Goal: Task Accomplishment & Management: Manage account settings

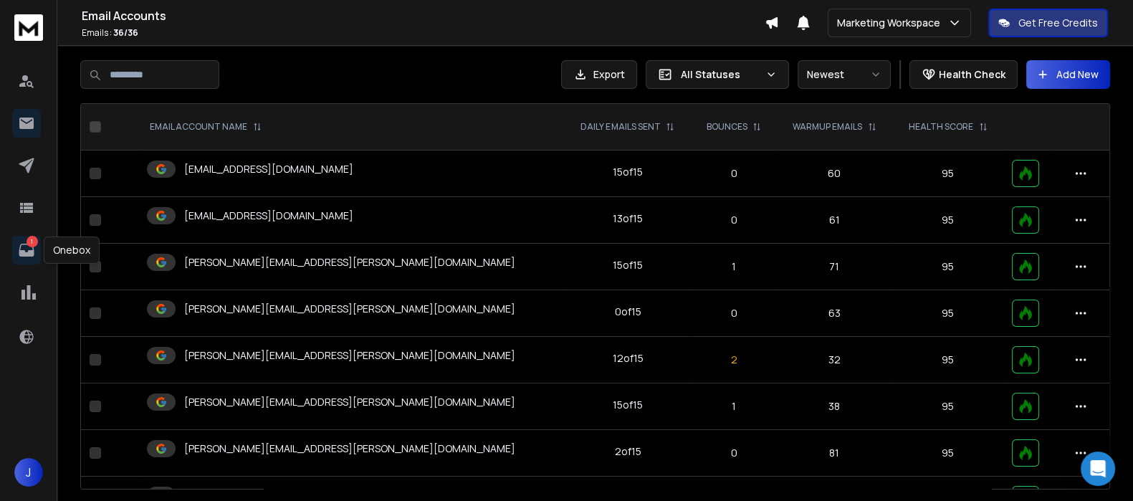
click at [22, 247] on icon at bounding box center [26, 250] width 17 height 17
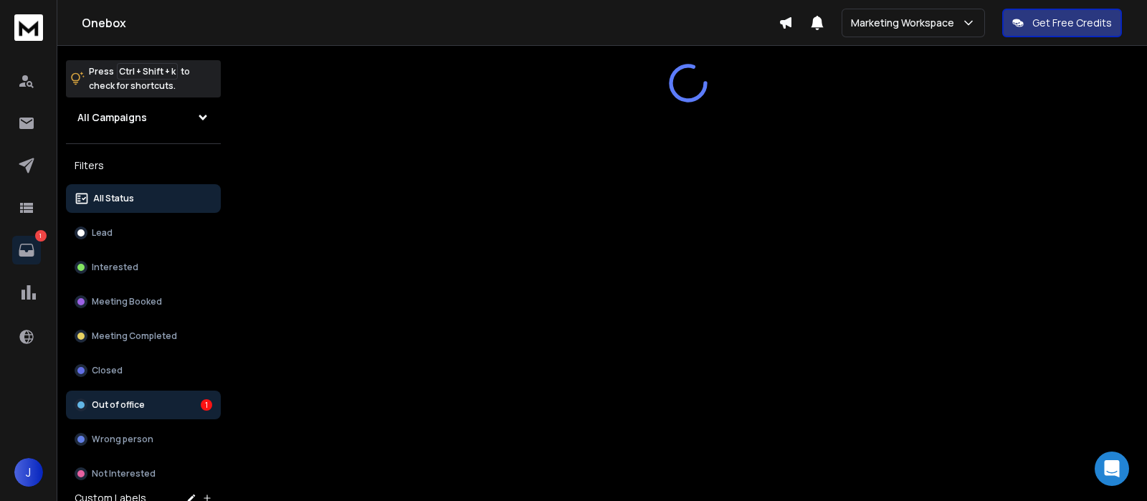
click at [168, 398] on div "All Status Lead Interested Meeting Booked Meeting Completed Closed Out of offic…" at bounding box center [143, 336] width 155 height 304
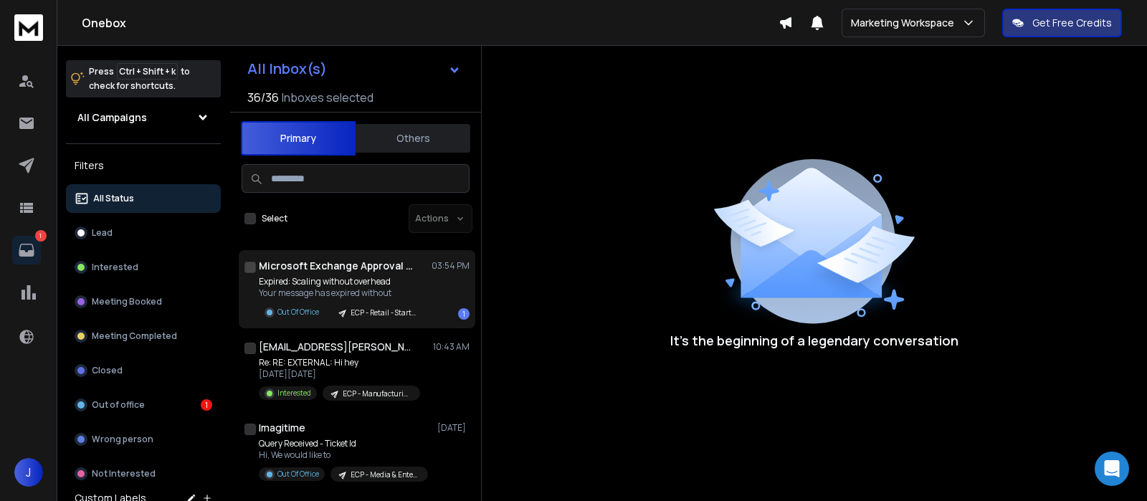
click at [340, 280] on p "Expired: Scaling without overhead" at bounding box center [343, 281] width 169 height 11
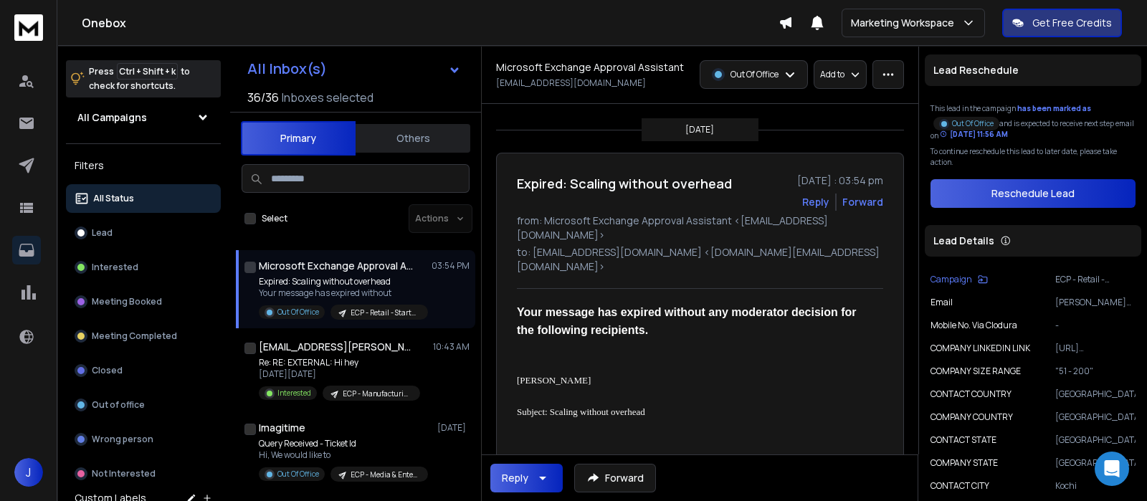
scroll to position [175, 0]
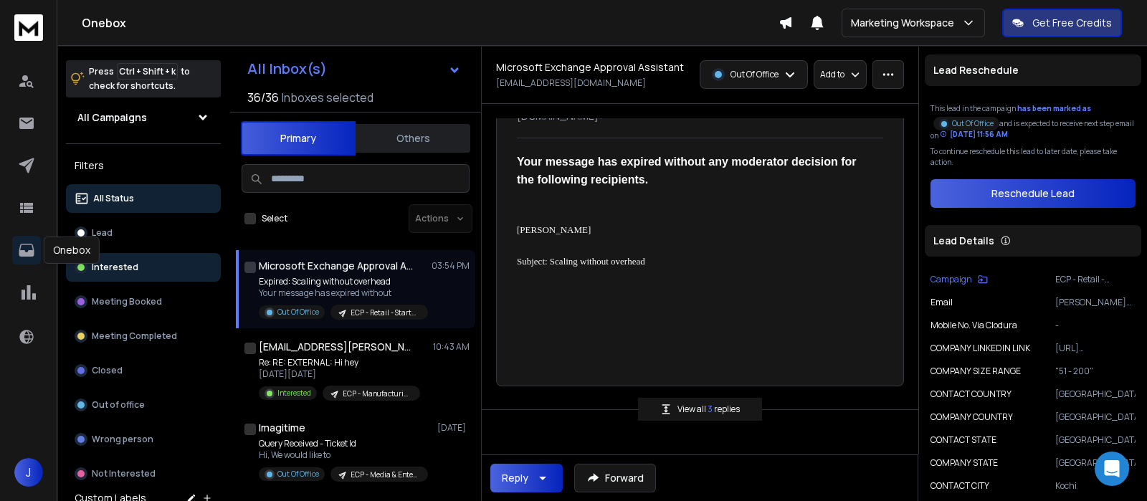
click at [94, 266] on p "Interested" at bounding box center [115, 267] width 47 height 11
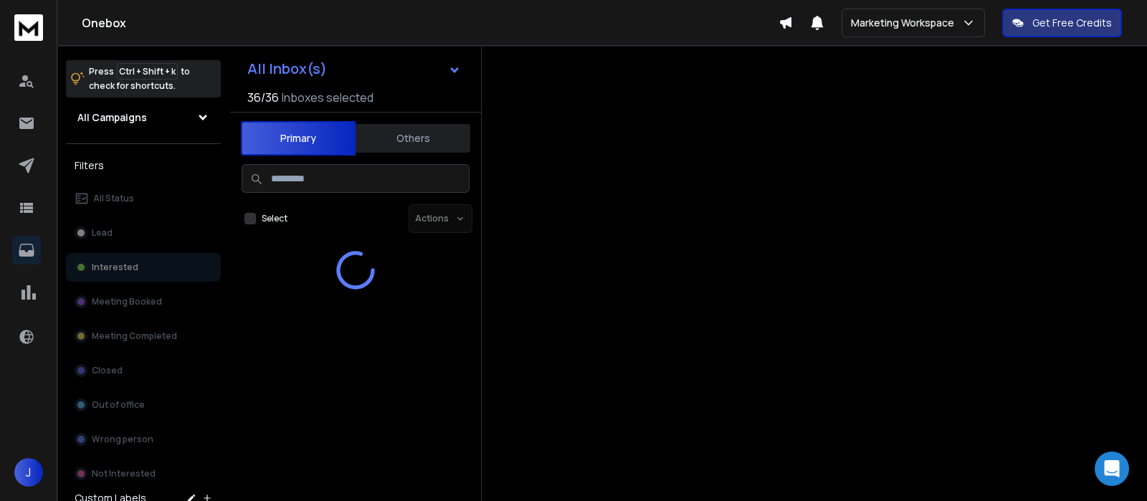
scroll to position [0, 0]
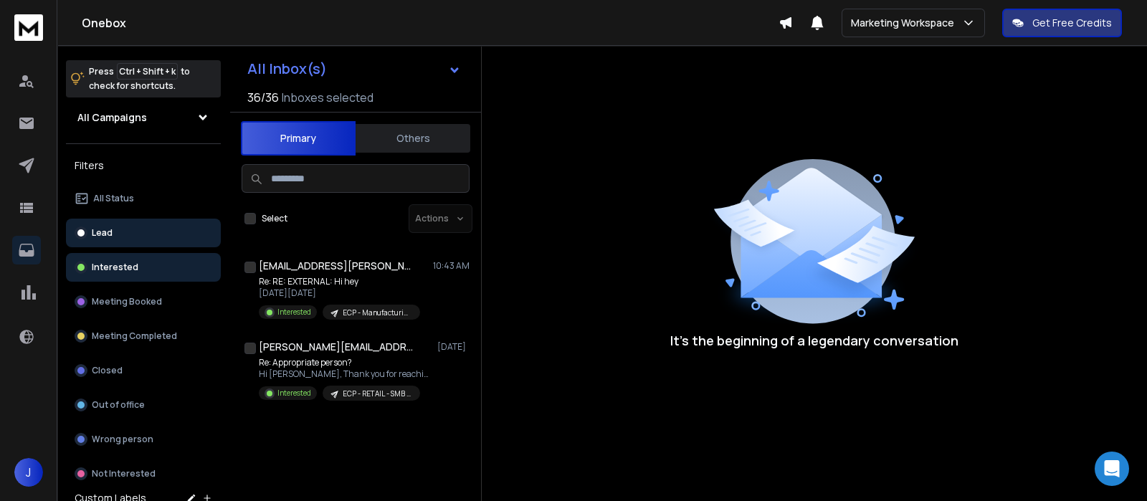
click at [115, 232] on button "Lead" at bounding box center [143, 233] width 155 height 29
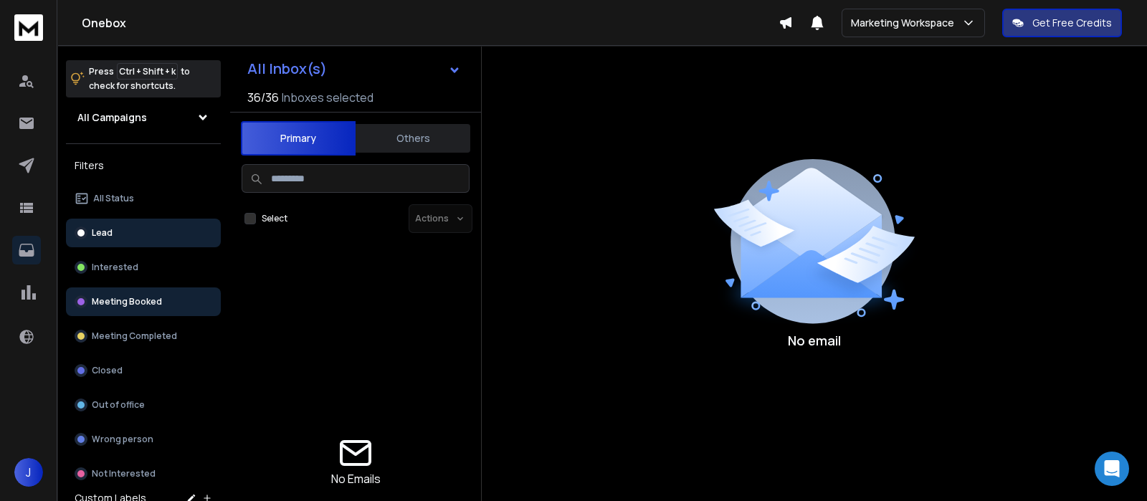
click at [193, 294] on button "Meeting Booked" at bounding box center [143, 301] width 155 height 29
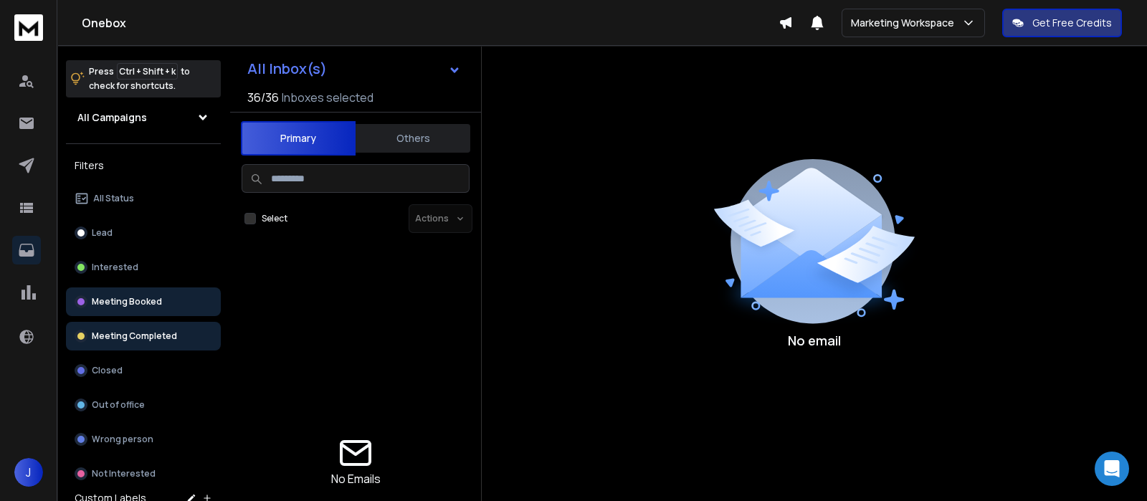
click at [183, 328] on button "Meeting Completed" at bounding box center [143, 336] width 155 height 29
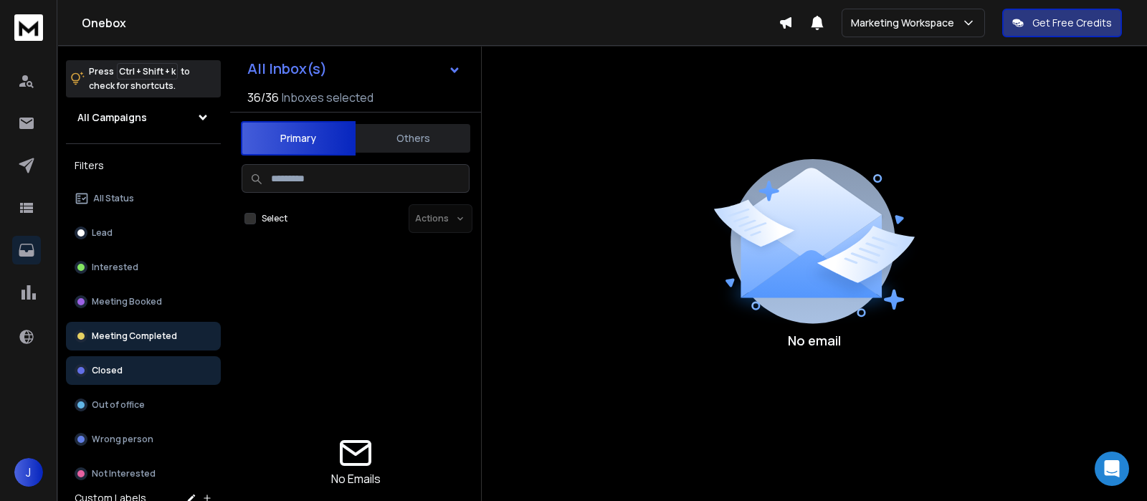
click at [142, 371] on button "Closed" at bounding box center [143, 370] width 155 height 29
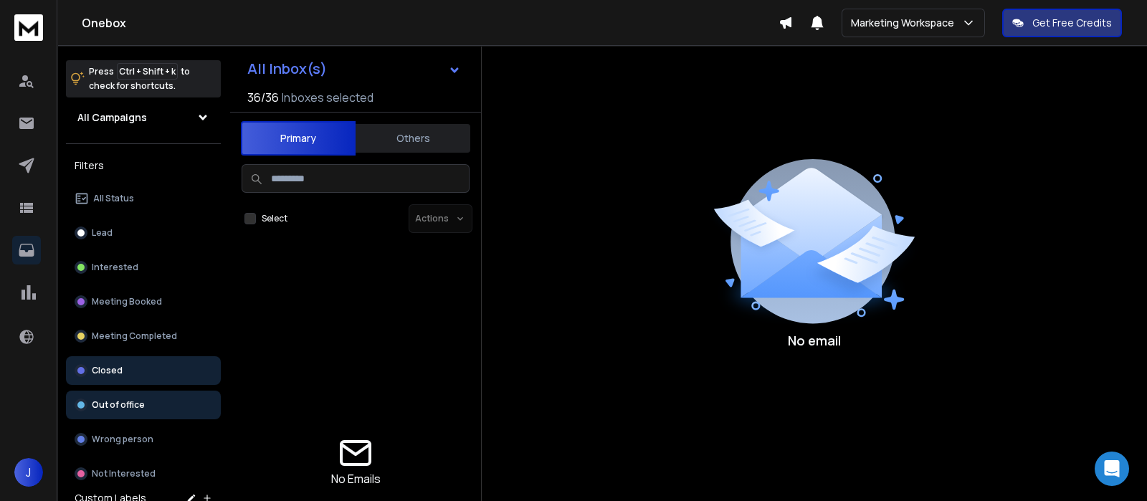
click at [164, 393] on button "Out of office" at bounding box center [143, 405] width 155 height 29
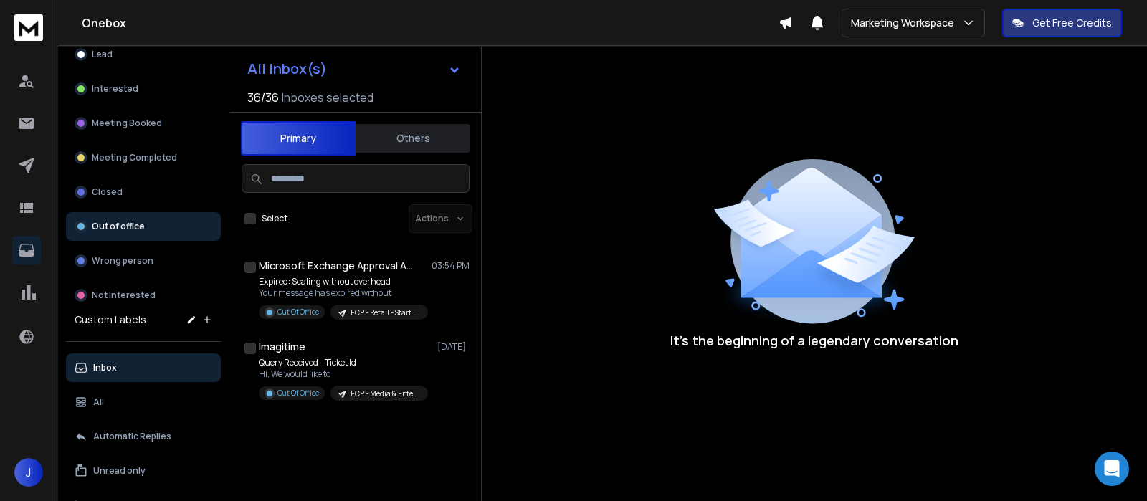
scroll to position [89, 0]
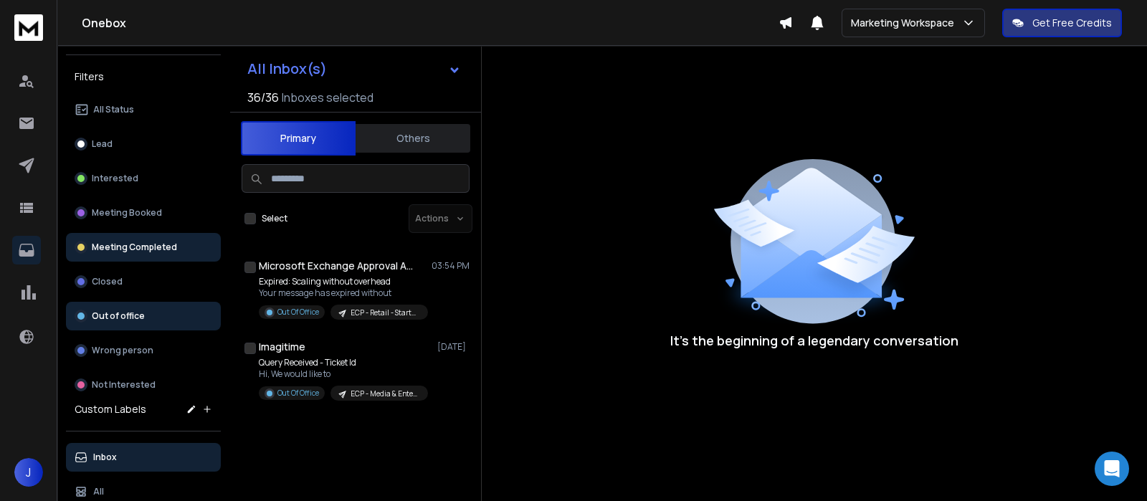
click at [135, 259] on button "Meeting Completed" at bounding box center [143, 247] width 155 height 29
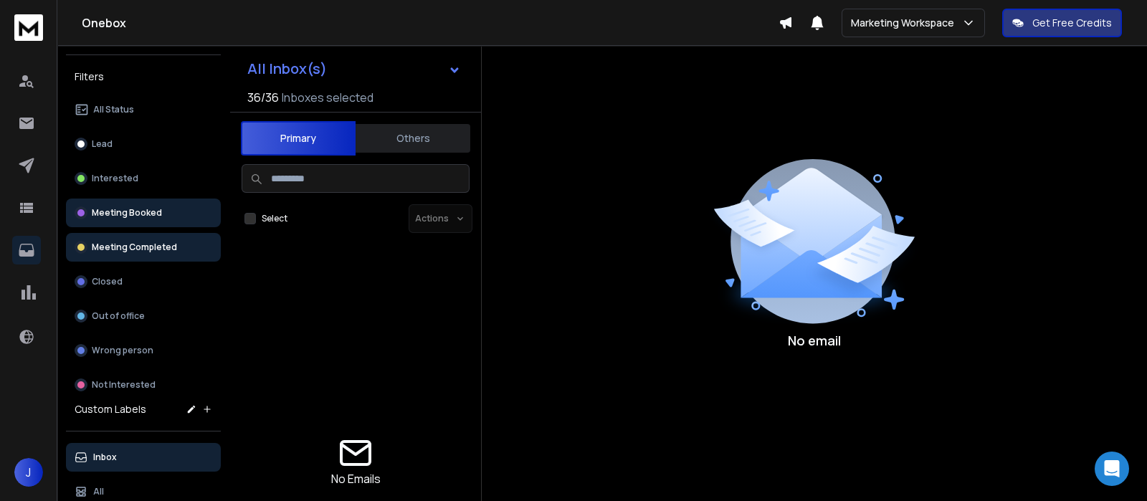
click at [124, 213] on p "Meeting Booked" at bounding box center [127, 212] width 70 height 11
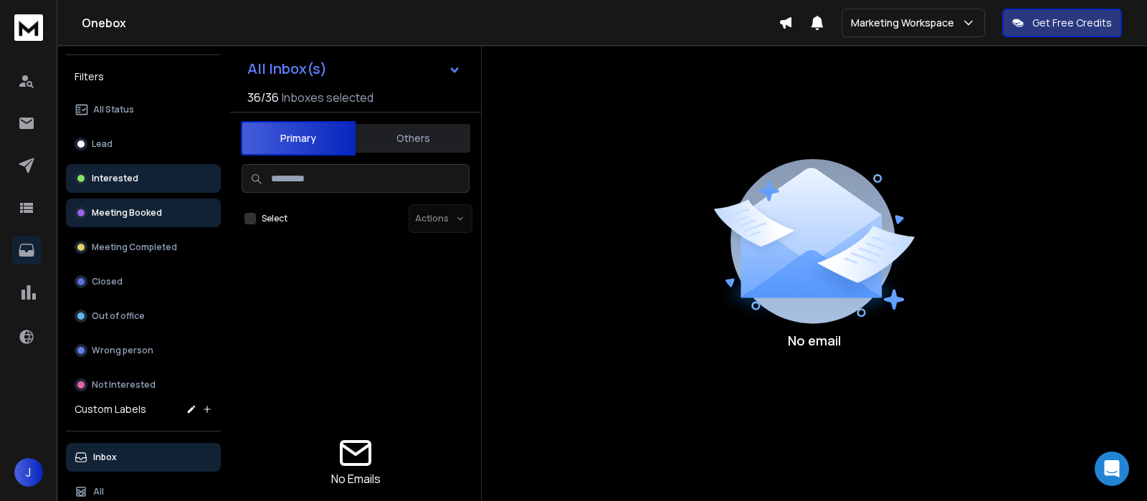
click at [120, 172] on div "Interested" at bounding box center [107, 178] width 64 height 13
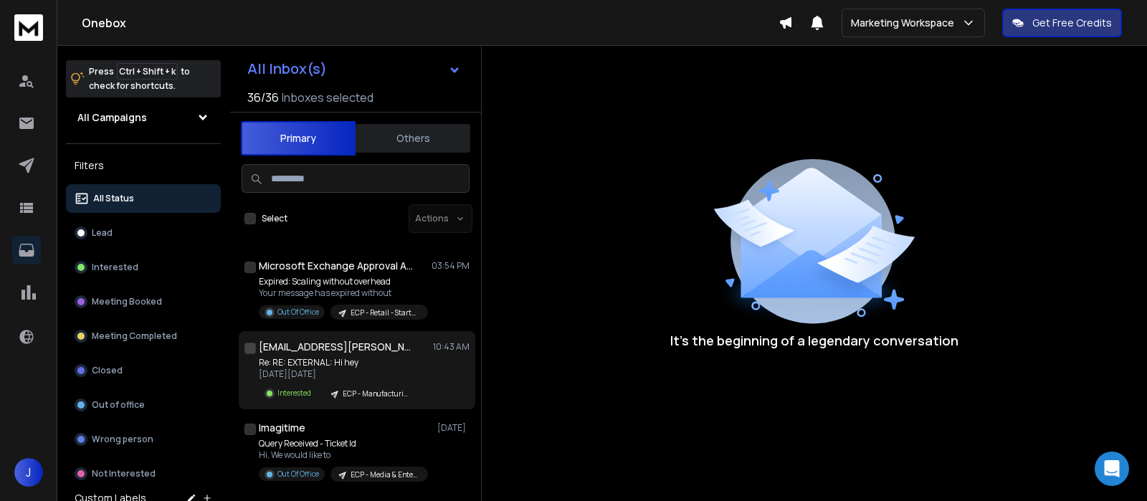
scroll to position [538, 0]
